Goal: Task Accomplishment & Management: Use online tool/utility

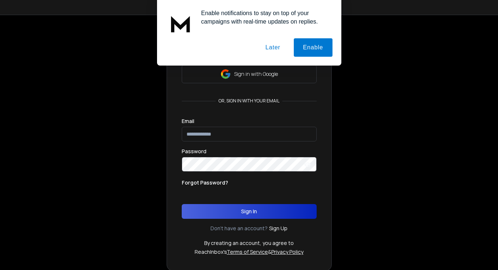
click at [268, 134] on input "email" at bounding box center [249, 134] width 135 height 15
paste input "**********"
type input "**********"
click at [274, 46] on button "Later" at bounding box center [272, 47] width 33 height 18
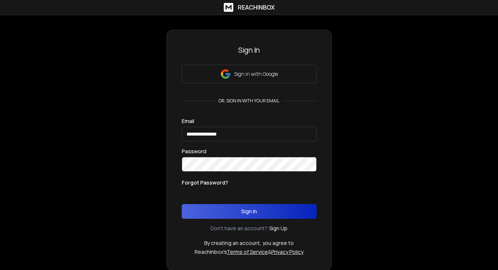
click at [278, 213] on button "Sign In" at bounding box center [249, 211] width 135 height 15
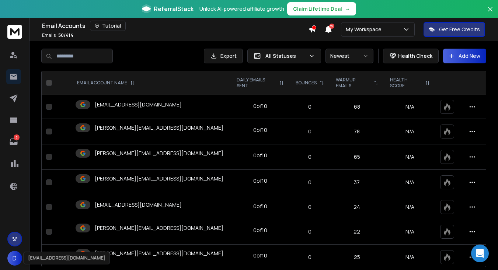
click at [14, 260] on span "D" at bounding box center [14, 258] width 15 height 15
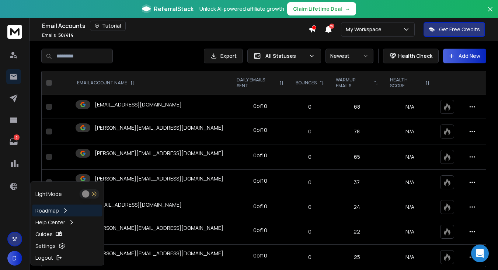
click at [93, 193] on icon at bounding box center [94, 194] width 6 height 6
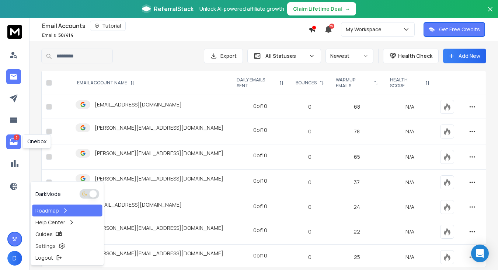
click at [10, 142] on icon at bounding box center [14, 142] width 8 height 7
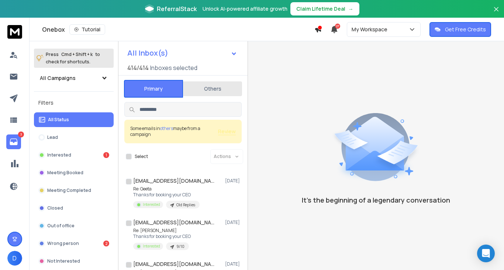
click at [198, 109] on input at bounding box center [182, 109] width 117 height 15
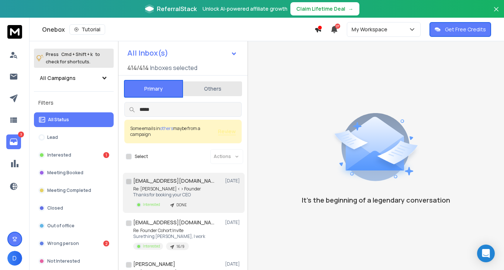
type input "*****"
click at [218, 192] on div "Re: [PERSON_NAME] < > Founder Thanks for booking your CEO Interested DONE" at bounding box center [187, 197] width 108 height 22
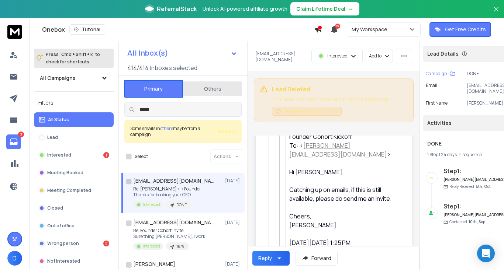
scroll to position [1076, 0]
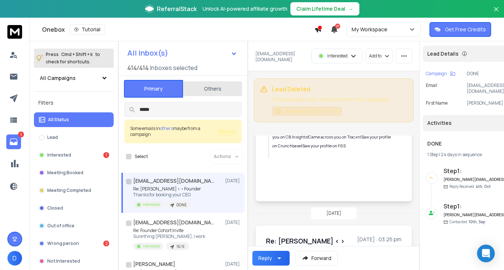
scroll to position [2662, 0]
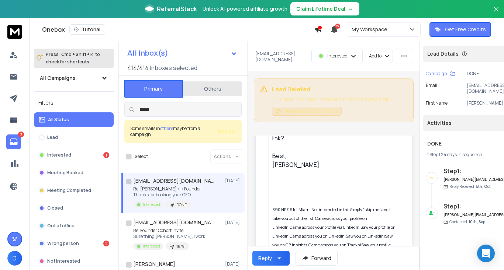
drag, startPoint x: 333, startPoint y: 215, endPoint x: 336, endPoint y: 222, distance: 7.3
drag, startPoint x: 349, startPoint y: 226, endPoint x: 320, endPoint y: 218, distance: 30.0
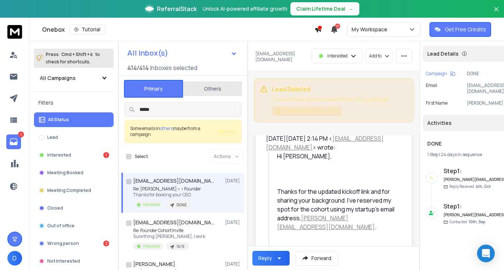
scroll to position [0, 0]
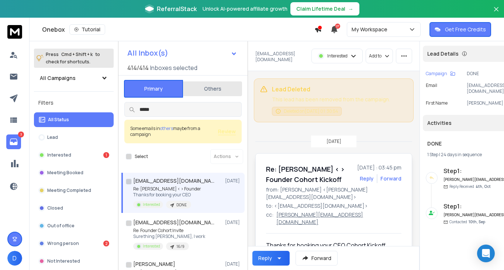
click at [242, 92] on div "Primary Others ***** Some emails in others maybe from a campaign Review Select …" at bounding box center [182, 226] width 129 height 290
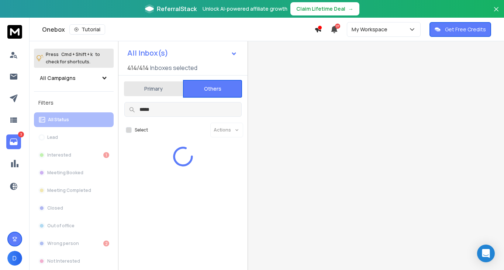
click at [239, 91] on button "Others" at bounding box center [212, 89] width 59 height 18
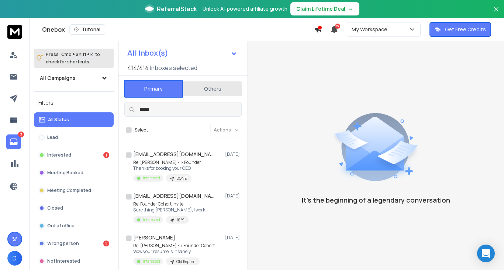
click at [173, 91] on button "Primary" at bounding box center [153, 89] width 59 height 18
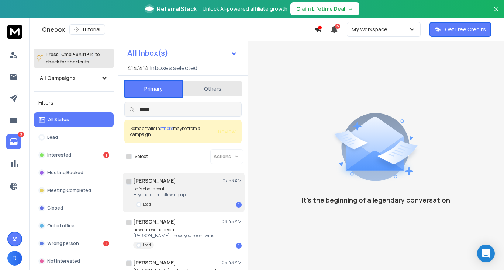
click at [229, 193] on div "Let's chat about it | Hey there, I'm following up Lead 1" at bounding box center [187, 197] width 108 height 22
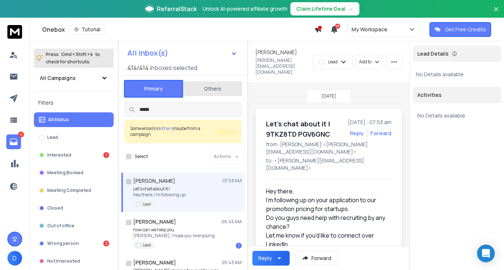
scroll to position [17, 0]
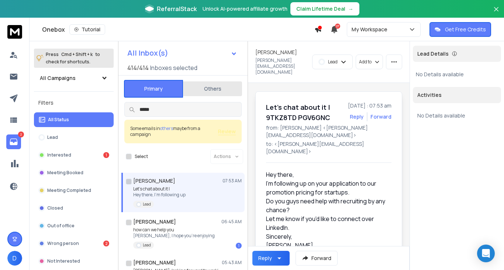
click at [210, 212] on div "[PERSON_NAME] 07:53 AM Let's chat about it | Hey there, I'm following up Lead" at bounding box center [184, 192] width 122 height 39
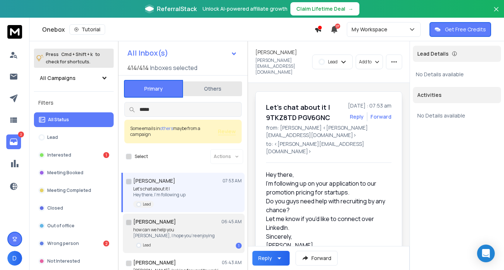
click at [214, 227] on div "how can we help you [PERSON_NAME], I hope you're enjoying Lead 1" at bounding box center [187, 238] width 108 height 22
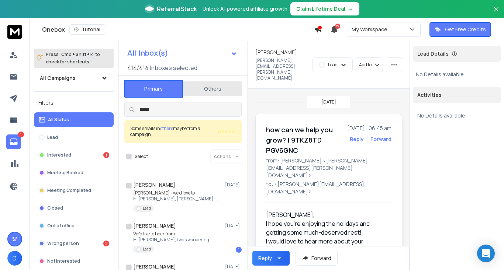
scroll to position [0, 0]
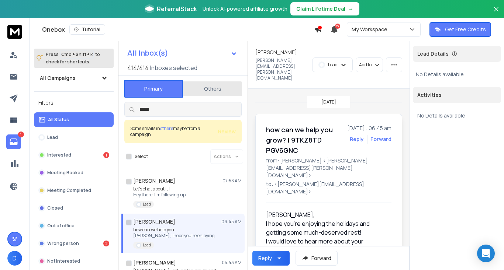
click at [195, 84] on button "Others" at bounding box center [212, 89] width 59 height 16
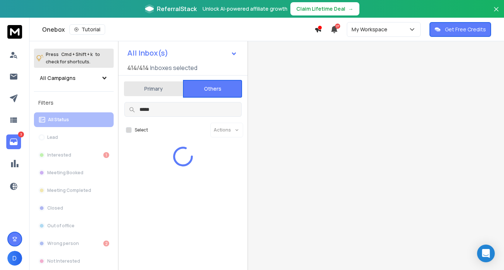
click at [177, 91] on button "Primary" at bounding box center [153, 89] width 59 height 16
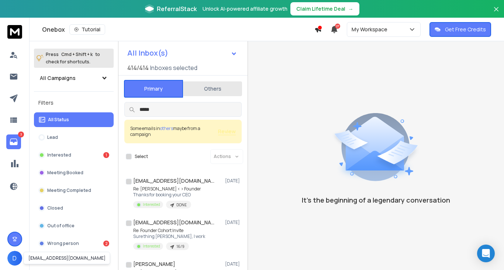
drag, startPoint x: 13, startPoint y: 262, endPoint x: 30, endPoint y: 259, distance: 17.2
click at [13, 262] on span "D" at bounding box center [14, 258] width 15 height 15
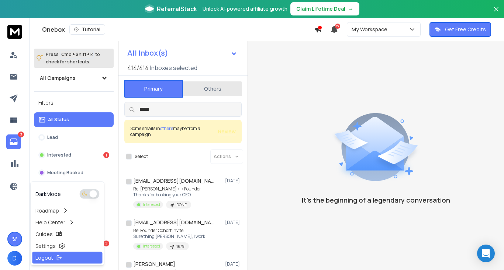
click at [41, 258] on p "Logout" at bounding box center [44, 257] width 18 height 7
